Goal: Communication & Community: Answer question/provide support

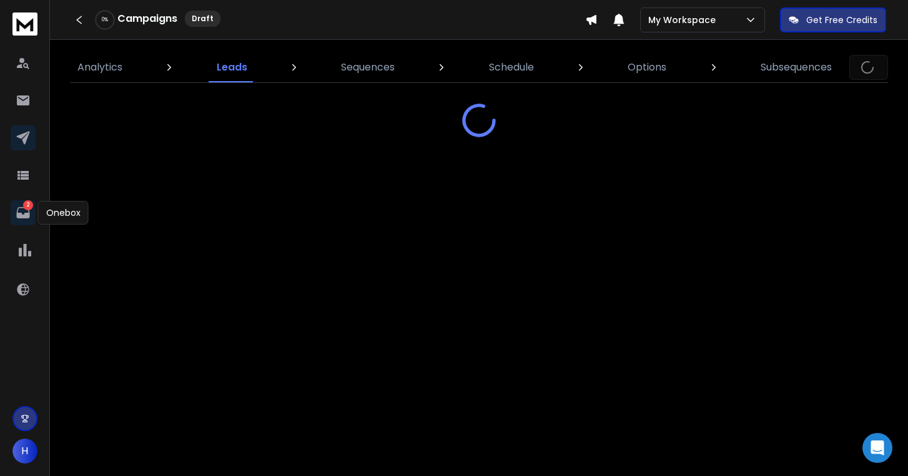
click at [20, 206] on icon at bounding box center [23, 212] width 15 height 15
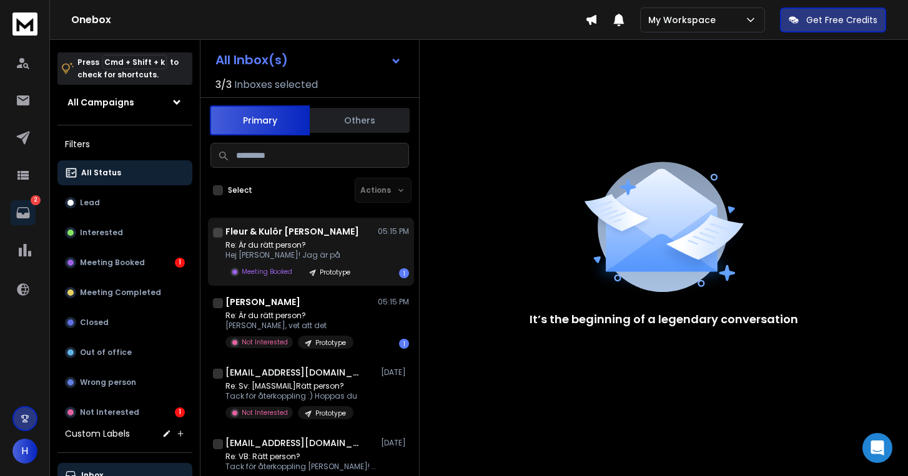
click at [257, 235] on h1 "Fleur & Kulör [PERSON_NAME]" at bounding box center [292, 231] width 134 height 12
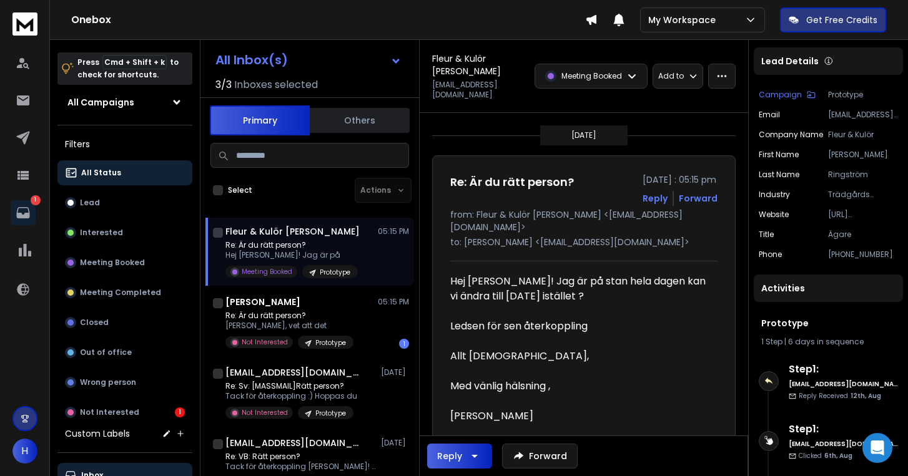
click at [448, 451] on div "Reply" at bounding box center [449, 456] width 25 height 12
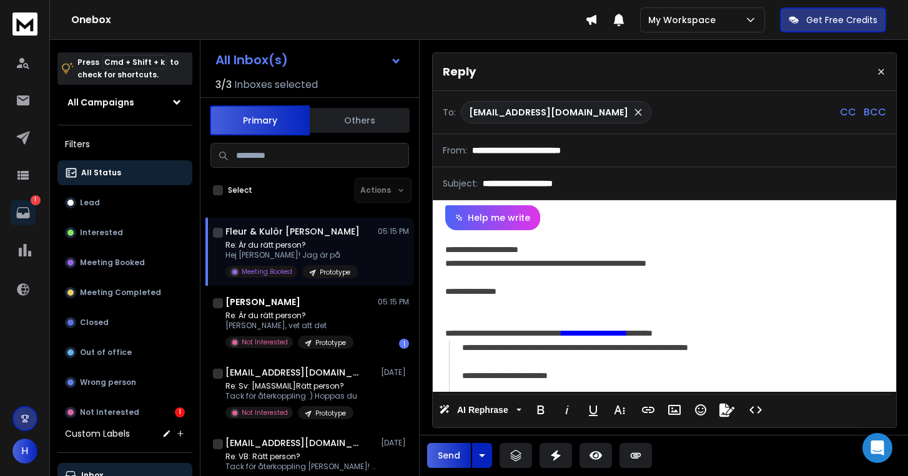
click at [454, 453] on button "Send" at bounding box center [449, 455] width 44 height 25
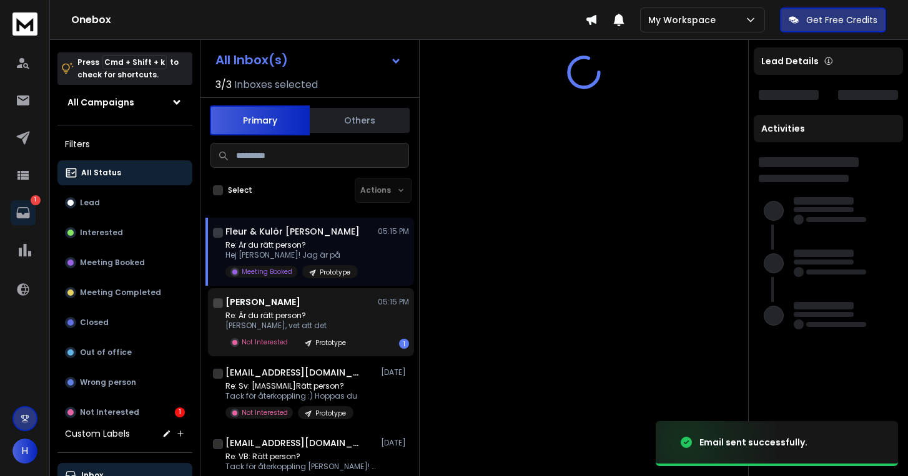
click at [332, 330] on p "[PERSON_NAME], vet att det" at bounding box center [289, 326] width 128 height 10
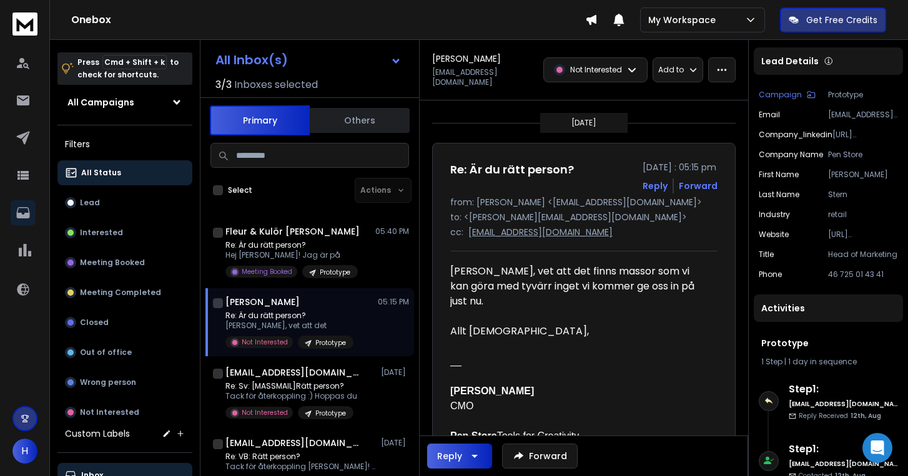
click at [451, 460] on div "Reply" at bounding box center [449, 456] width 25 height 12
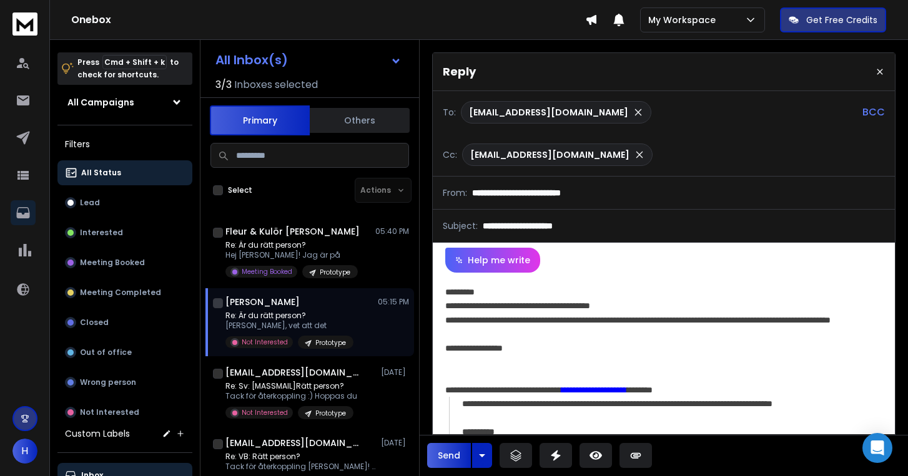
click at [445, 456] on button "Send" at bounding box center [449, 455] width 44 height 25
